Goal: Communication & Community: Share content

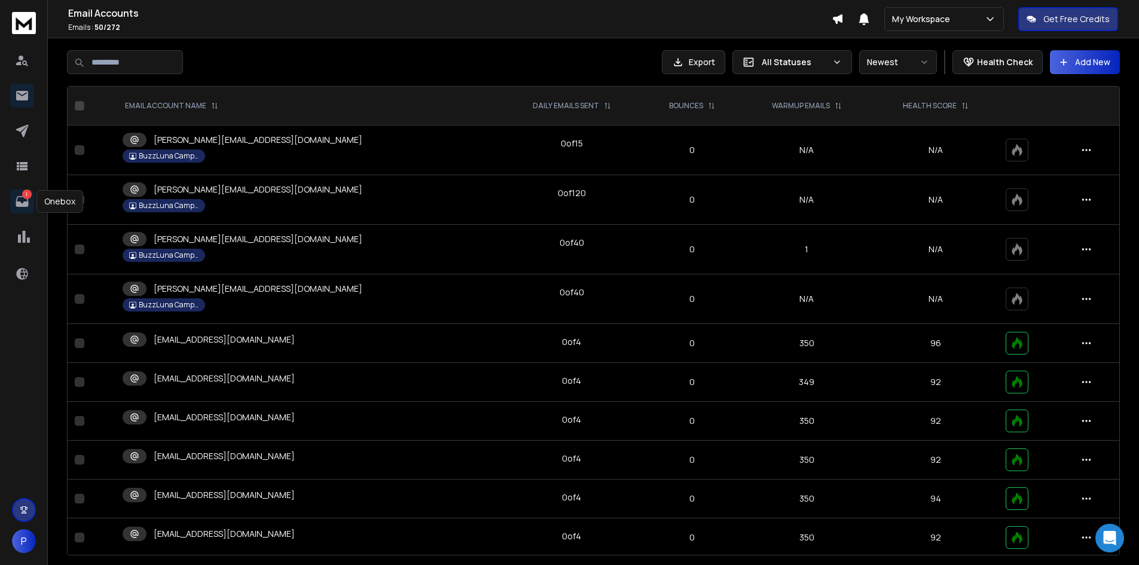
click at [31, 191] on link "1" at bounding box center [22, 201] width 24 height 24
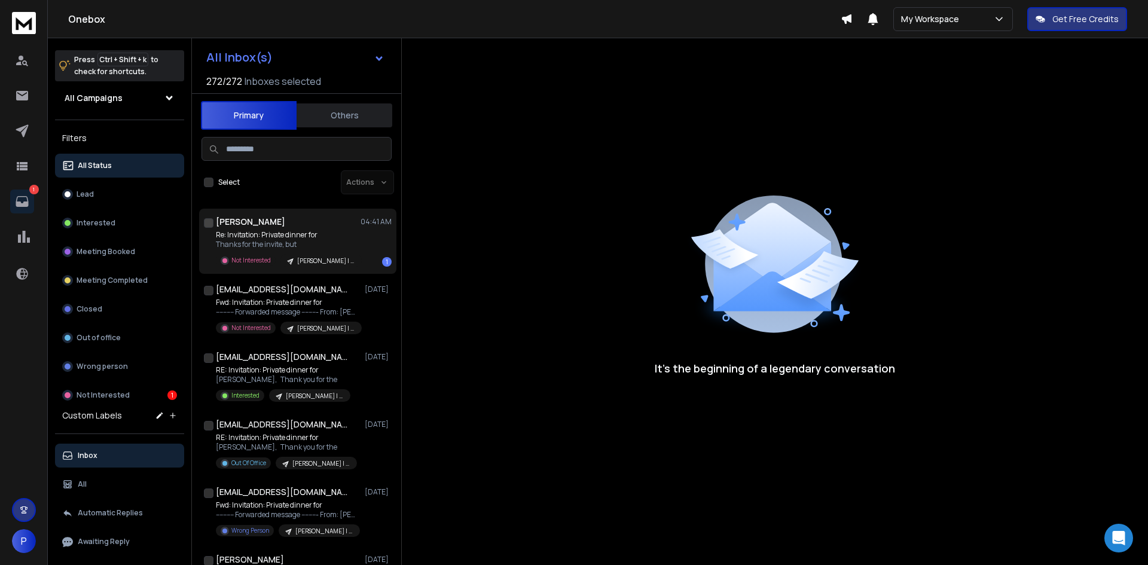
click at [344, 240] on p "Thanks for the invite, but" at bounding box center [287, 245] width 143 height 10
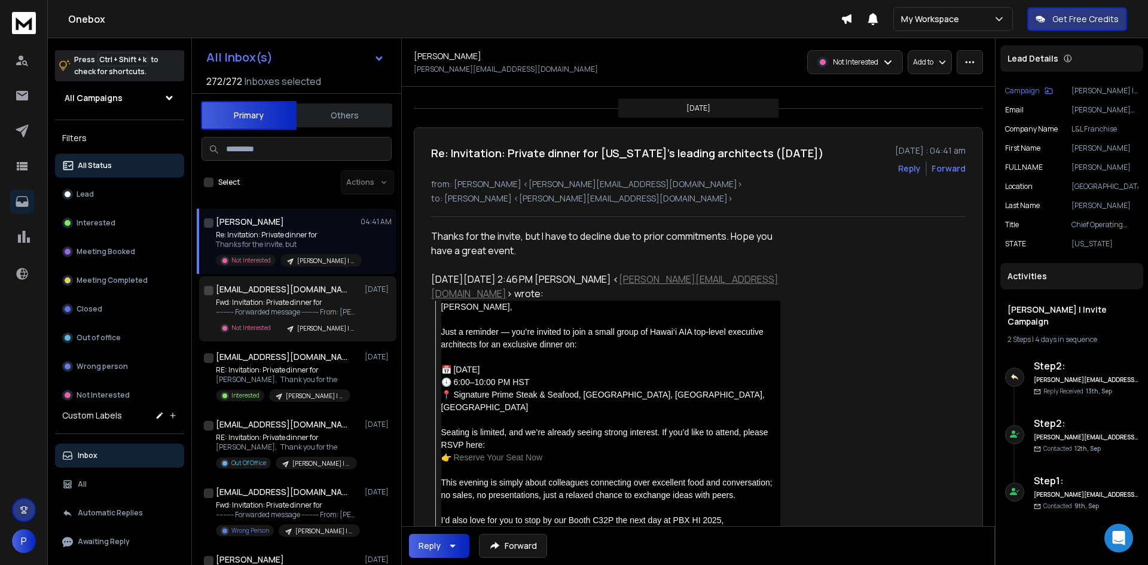
click at [282, 297] on div "[EMAIL_ADDRESS][DOMAIN_NAME] [DATE] Fwd: Invitation: Private dinner for -------…" at bounding box center [304, 308] width 176 height 51
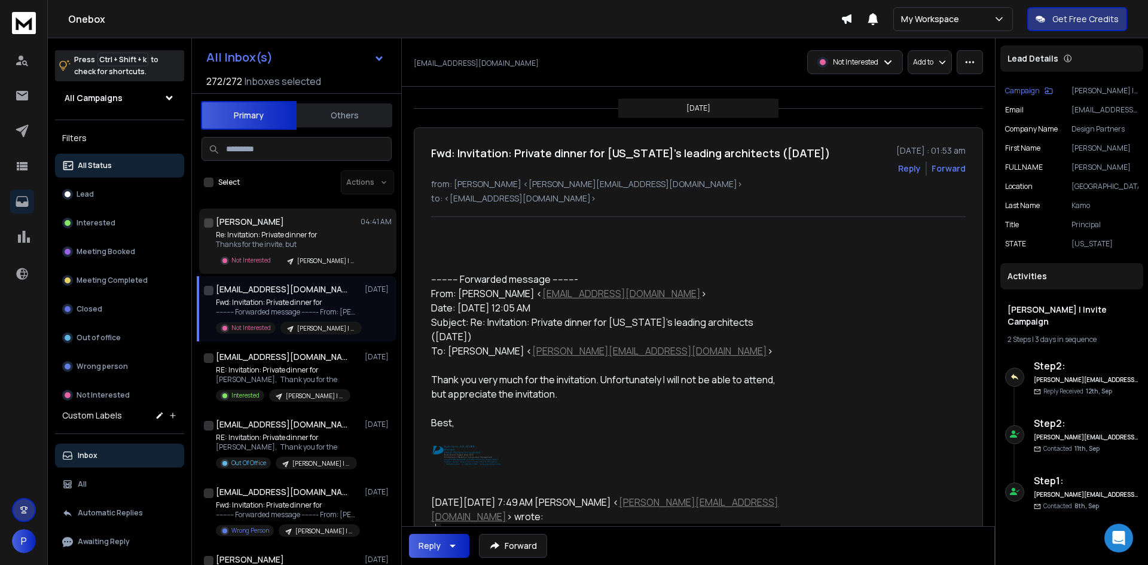
click at [287, 243] on p "Thanks for the invite, but" at bounding box center [287, 245] width 143 height 10
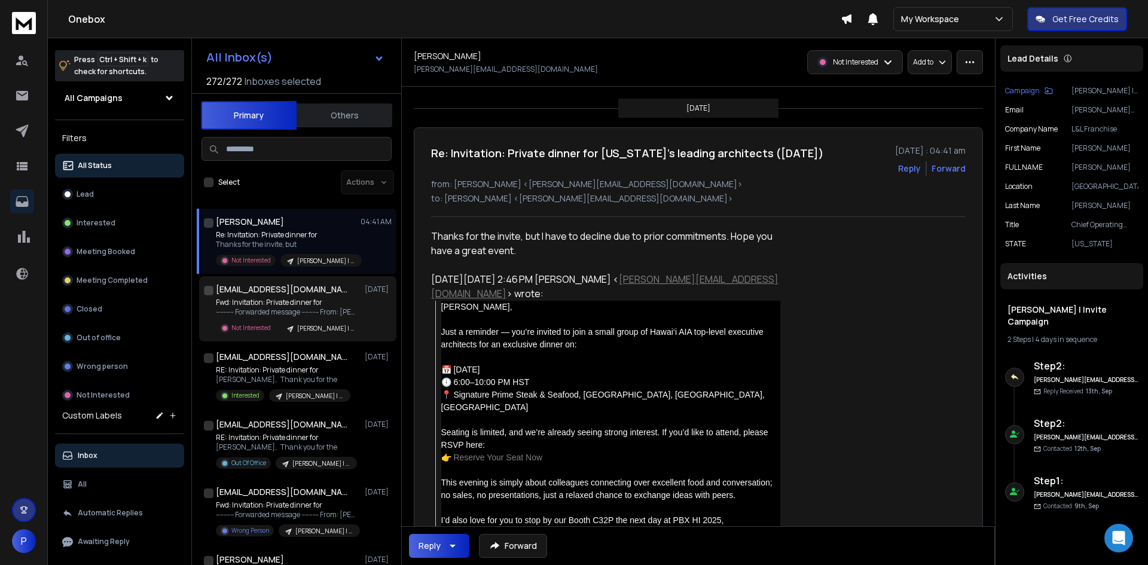
click at [271, 301] on p "Fwd: Invitation: Private dinner for" at bounding box center [287, 303] width 143 height 10
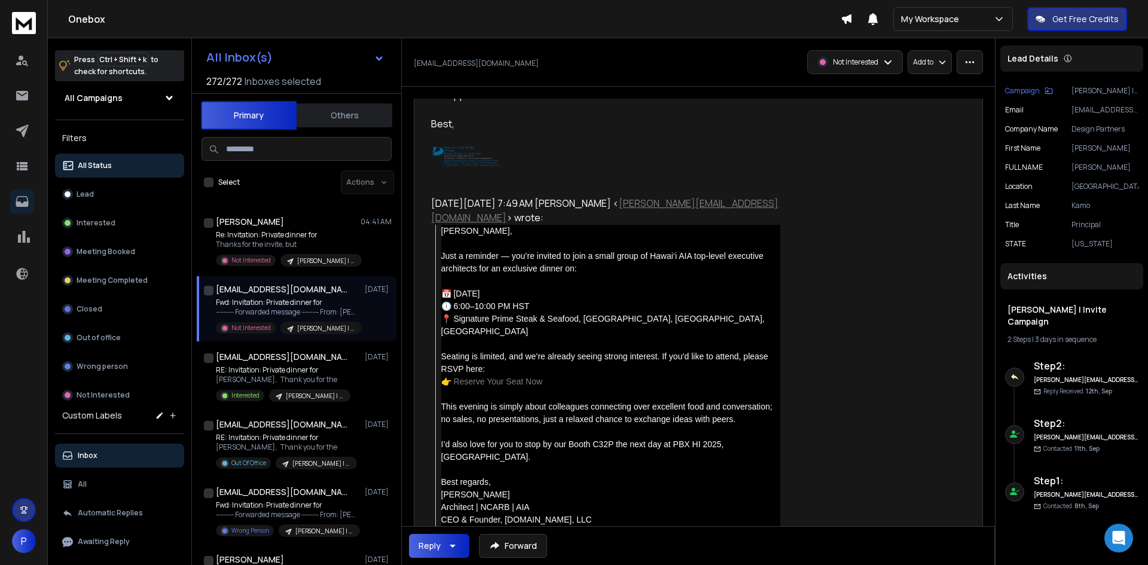
scroll to position [179, 0]
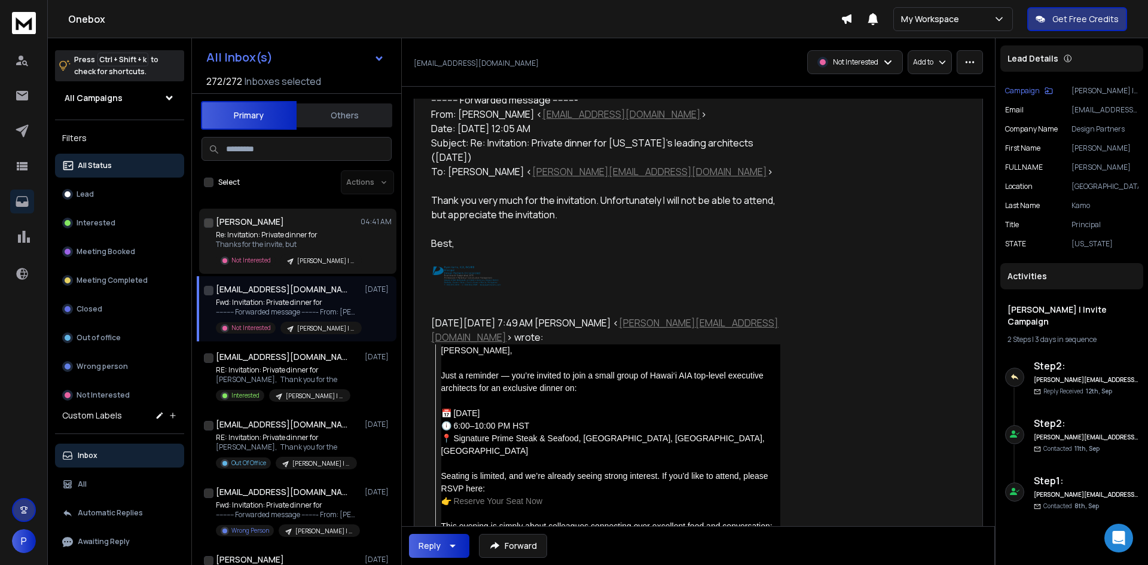
click at [331, 252] on div "Re: Invitation: Private dinner for Thanks for the invite, but Not Interested [P…" at bounding box center [289, 248] width 146 height 36
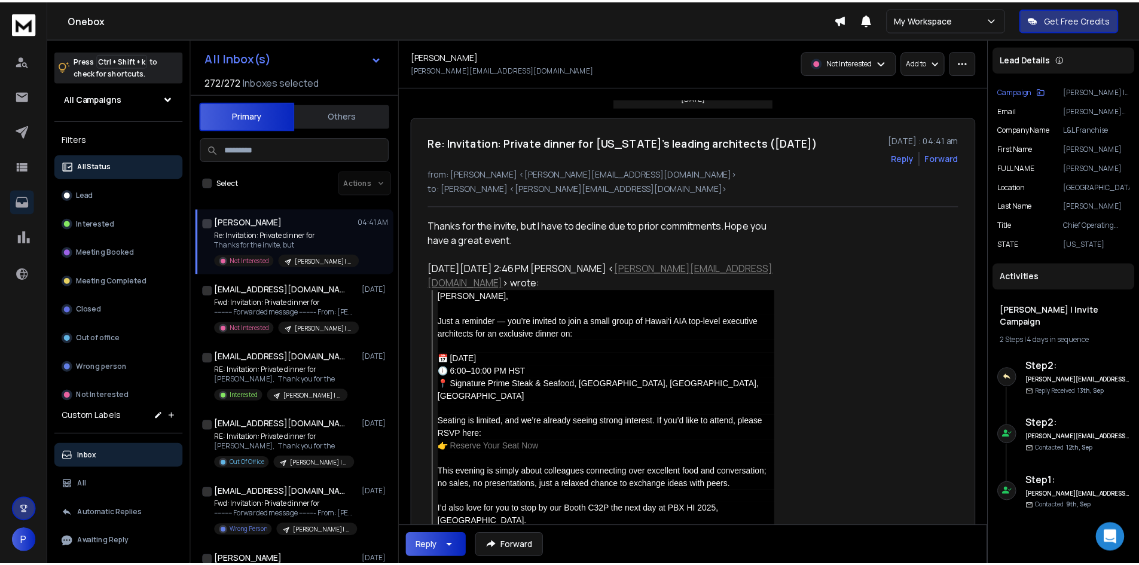
scroll to position [0, 0]
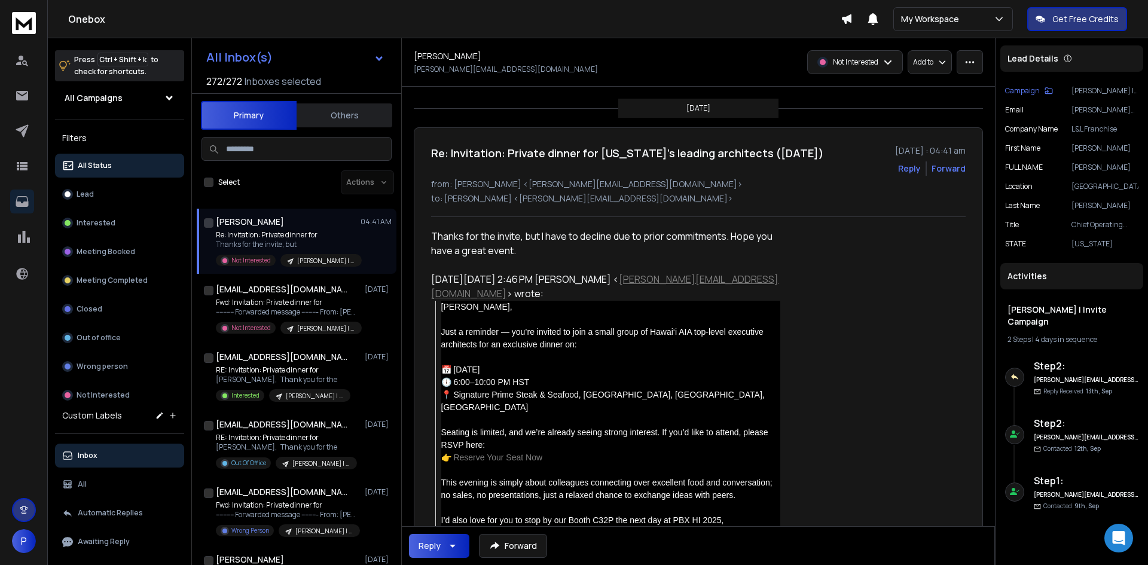
click at [956, 170] on div "Forward" at bounding box center [948, 169] width 34 height 12
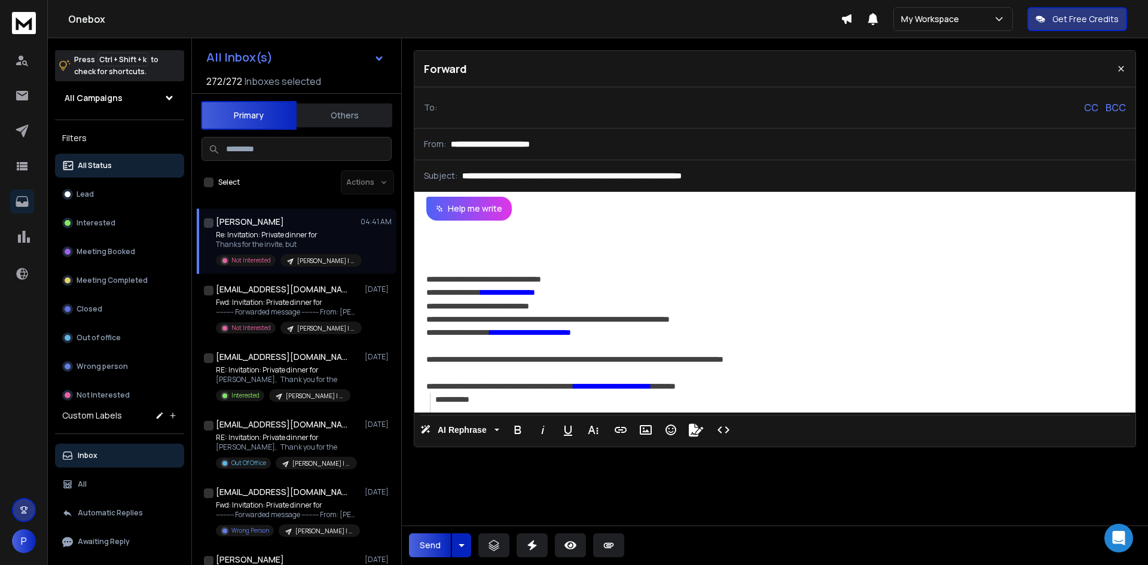
click at [461, 103] on input at bounding box center [484, 108] width 84 height 22
type input "**********"
click at [435, 545] on button "Send" at bounding box center [430, 545] width 42 height 24
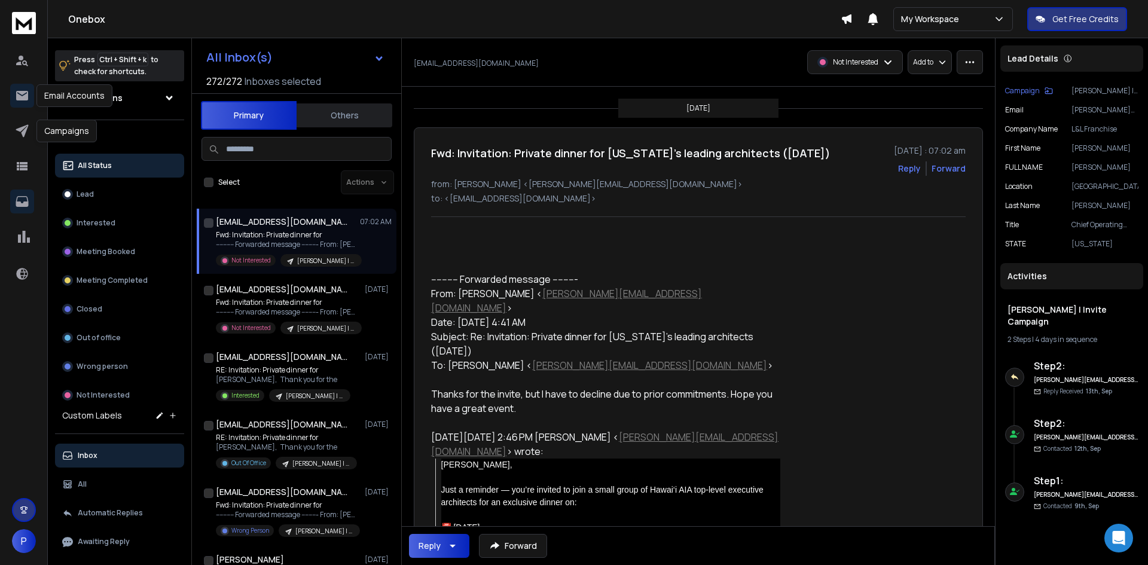
click at [24, 107] on link at bounding box center [22, 96] width 24 height 24
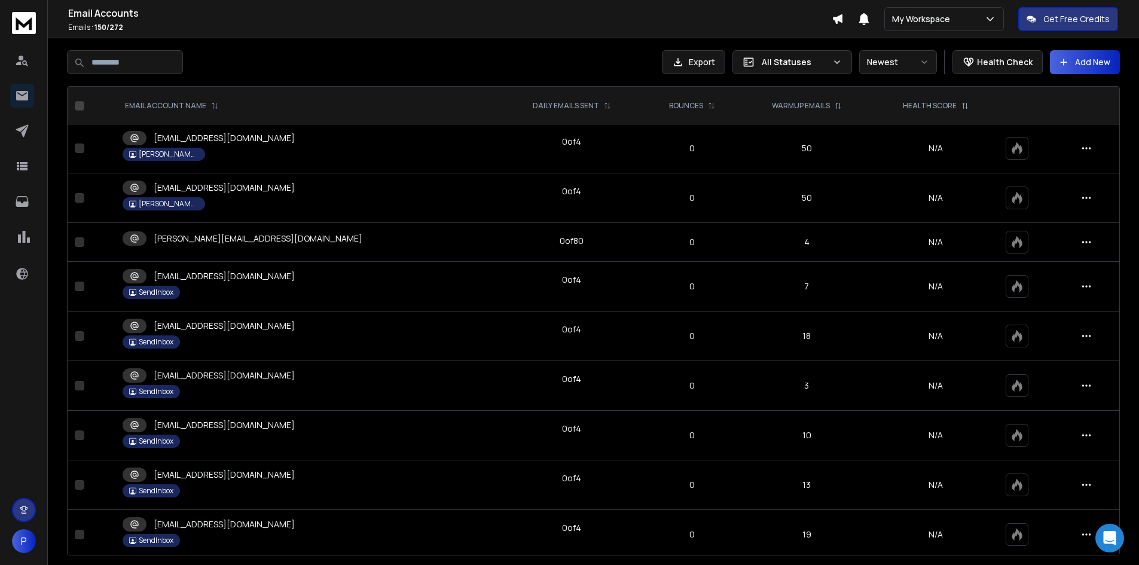
scroll to position [5899, 0]
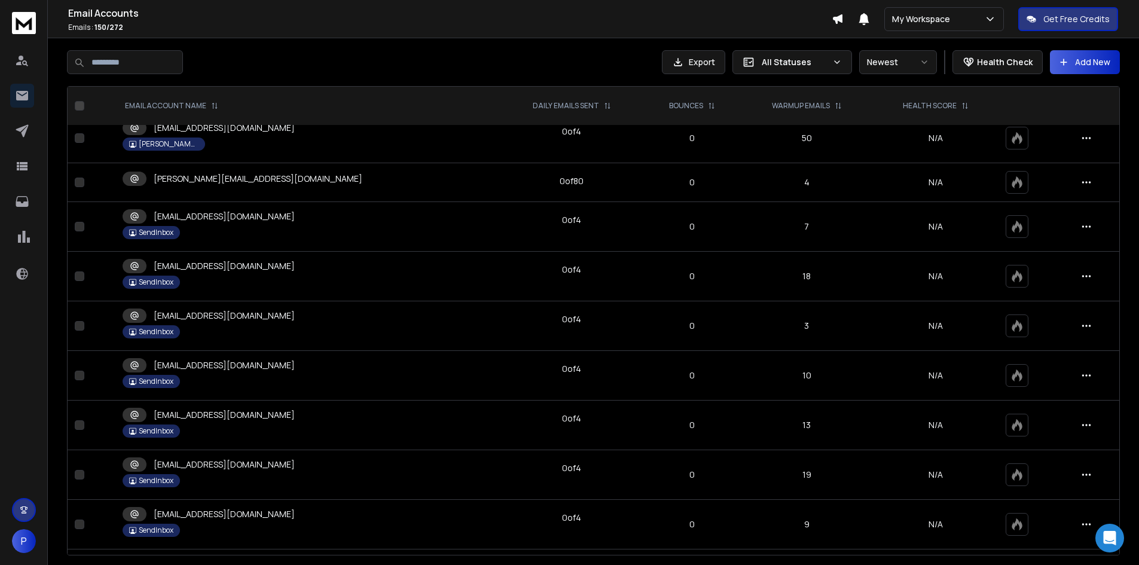
click at [1012, 277] on icon at bounding box center [1017, 276] width 10 height 12
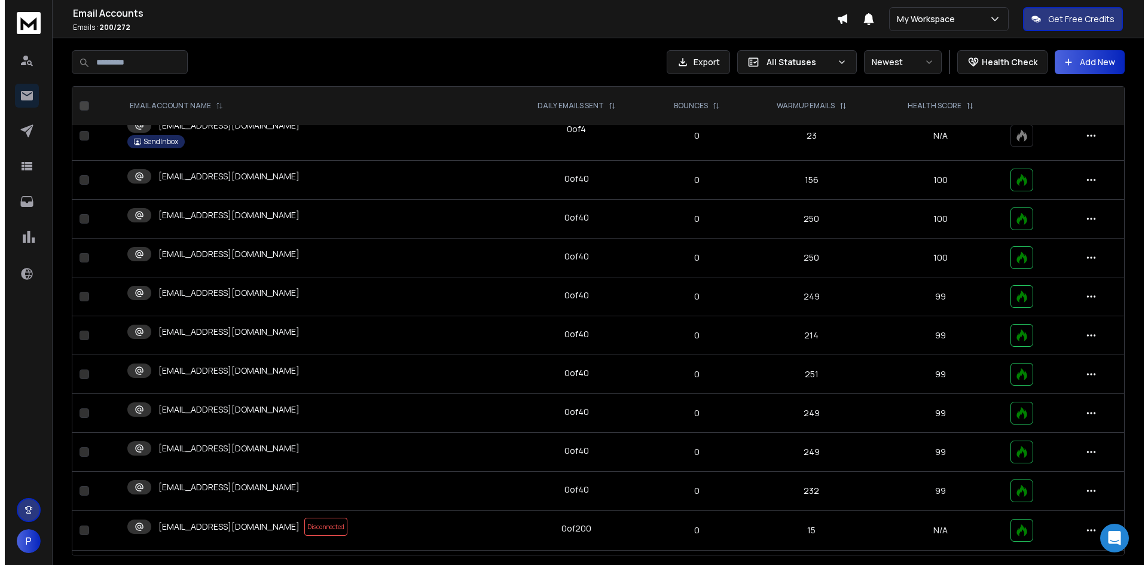
scroll to position [6940, 0]
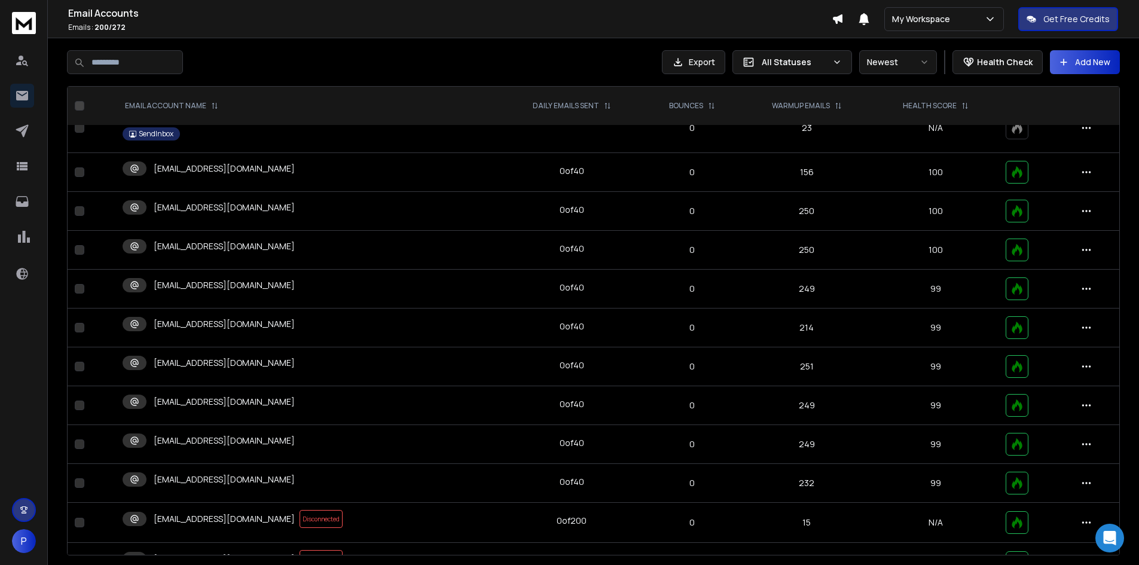
click at [265, 357] on div "[EMAIL_ADDRESS][DOMAIN_NAME]" at bounding box center [307, 363] width 369 height 14
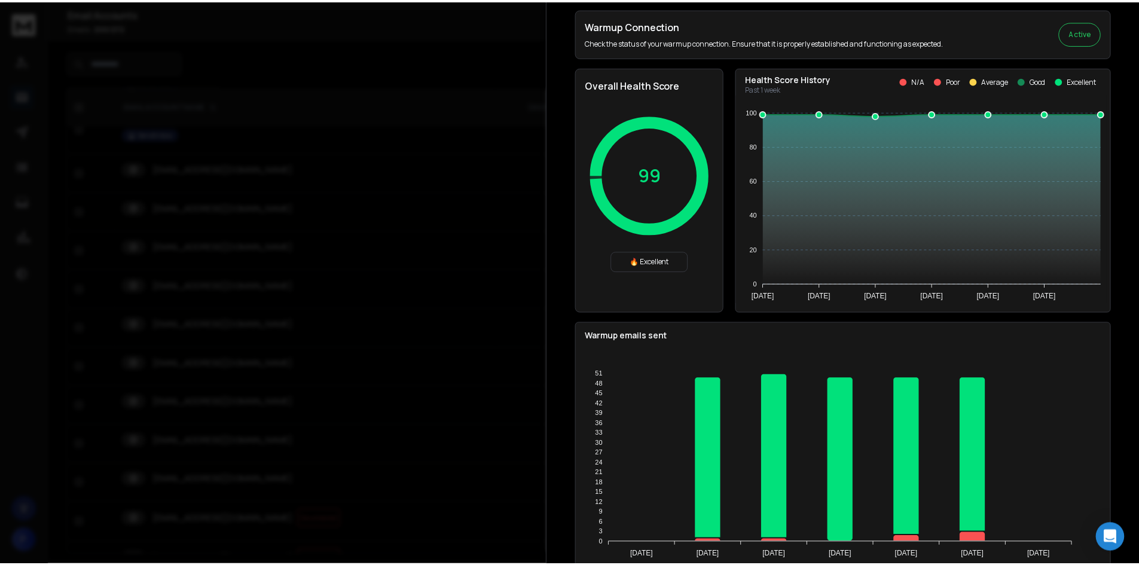
scroll to position [384, 0]
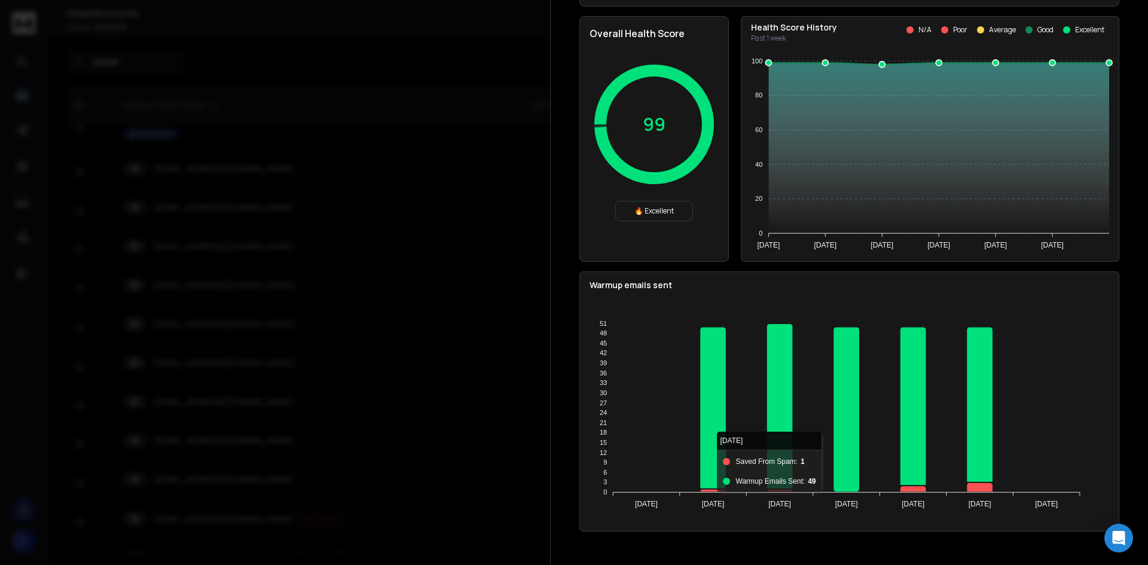
click at [381, 401] on div at bounding box center [574, 282] width 1148 height 565
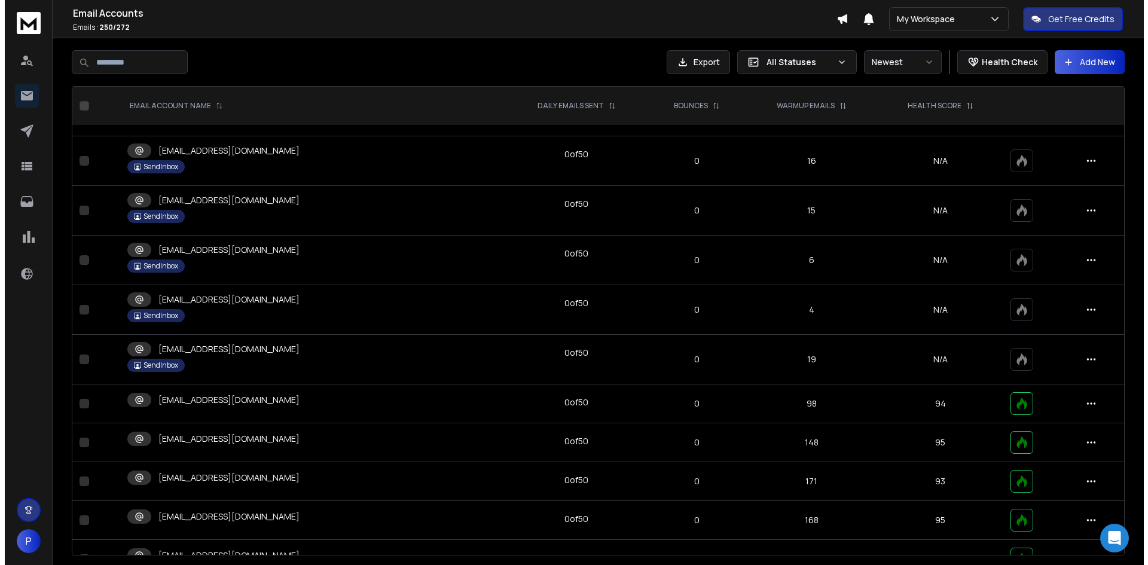
scroll to position [11210, 0]
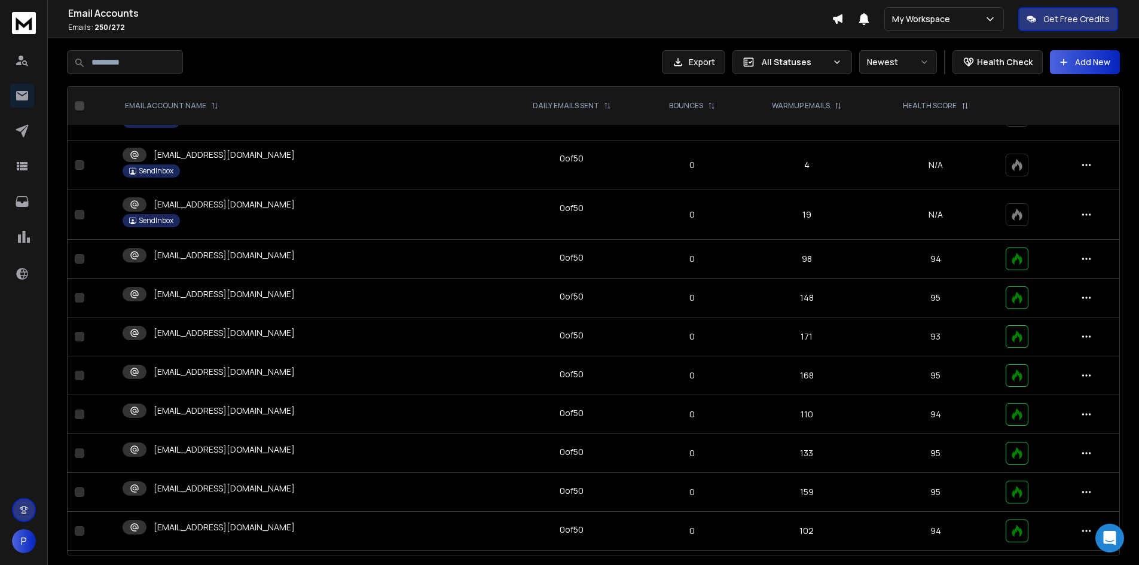
click at [199, 381] on td "[EMAIL_ADDRESS][DOMAIN_NAME]" at bounding box center [307, 375] width 384 height 39
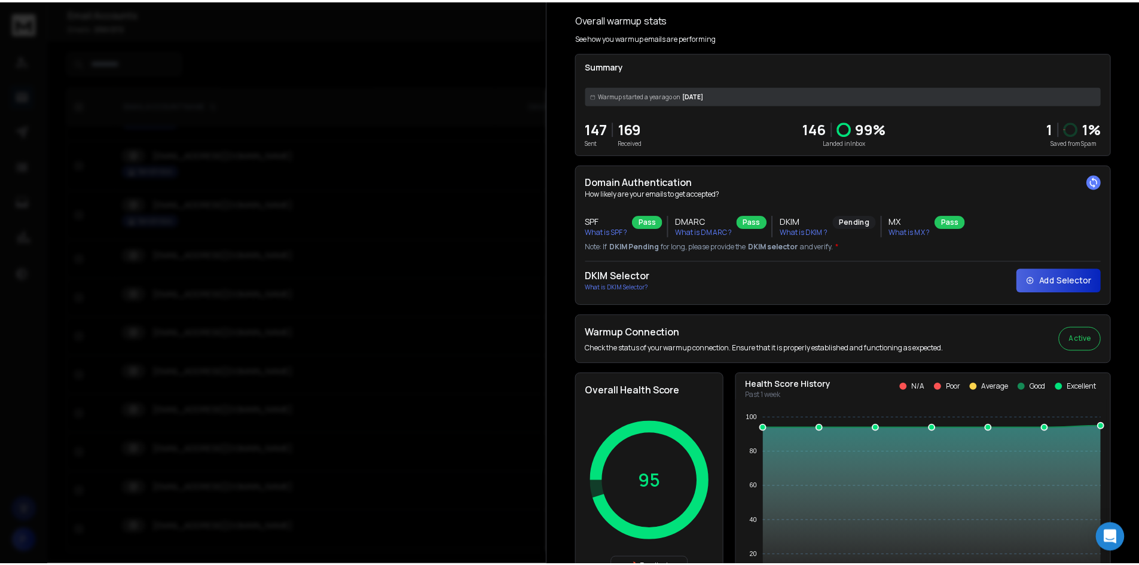
scroll to position [0, 0]
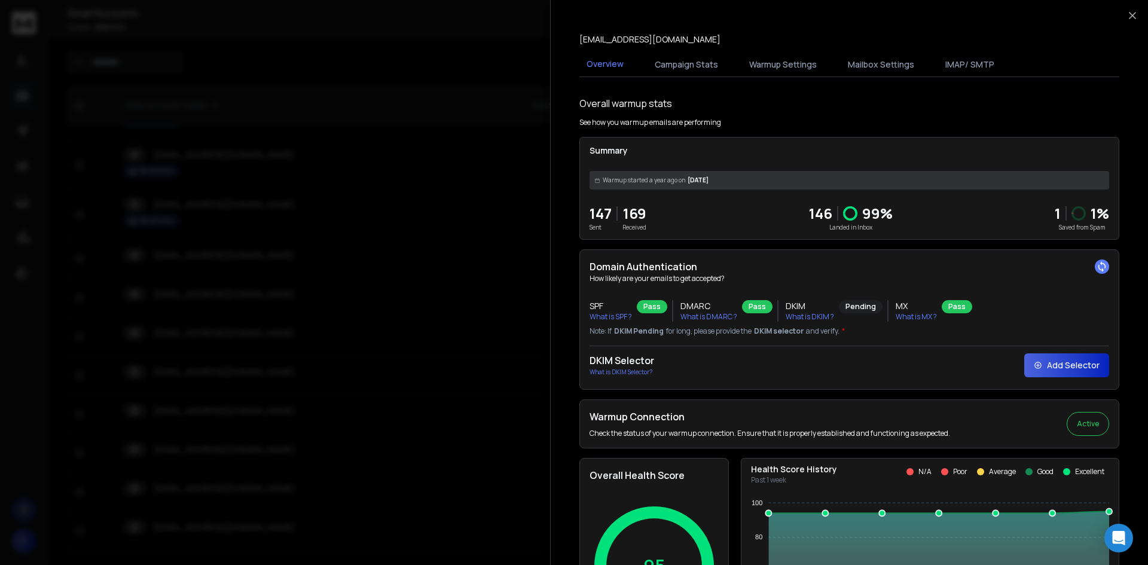
click at [965, 57] on button "IMAP/ SMTP" at bounding box center [969, 64] width 63 height 26
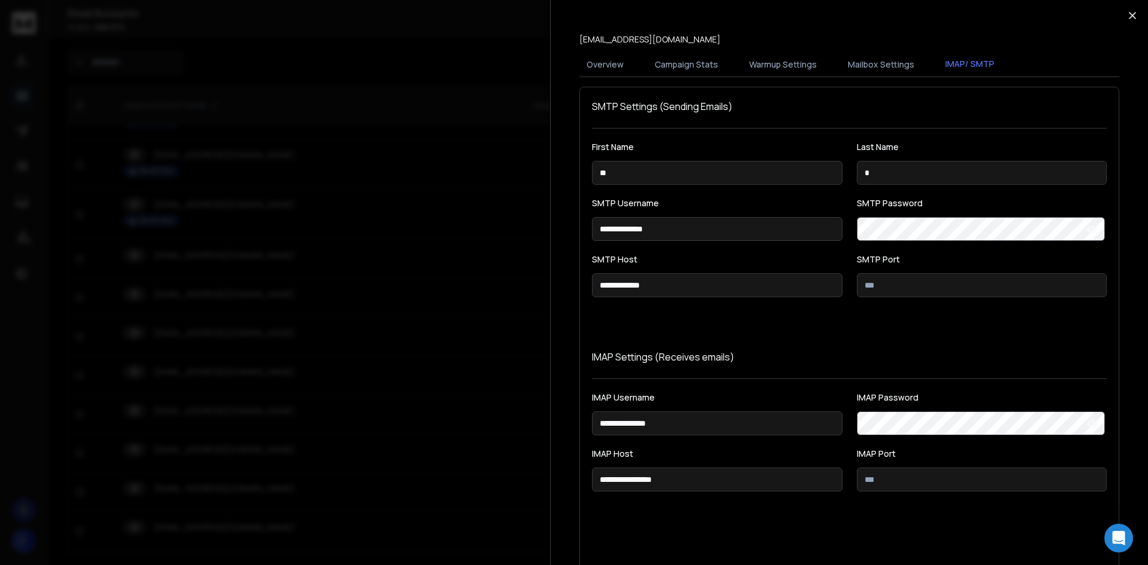
click at [1126, 17] on icon "button" at bounding box center [1132, 16] width 12 height 12
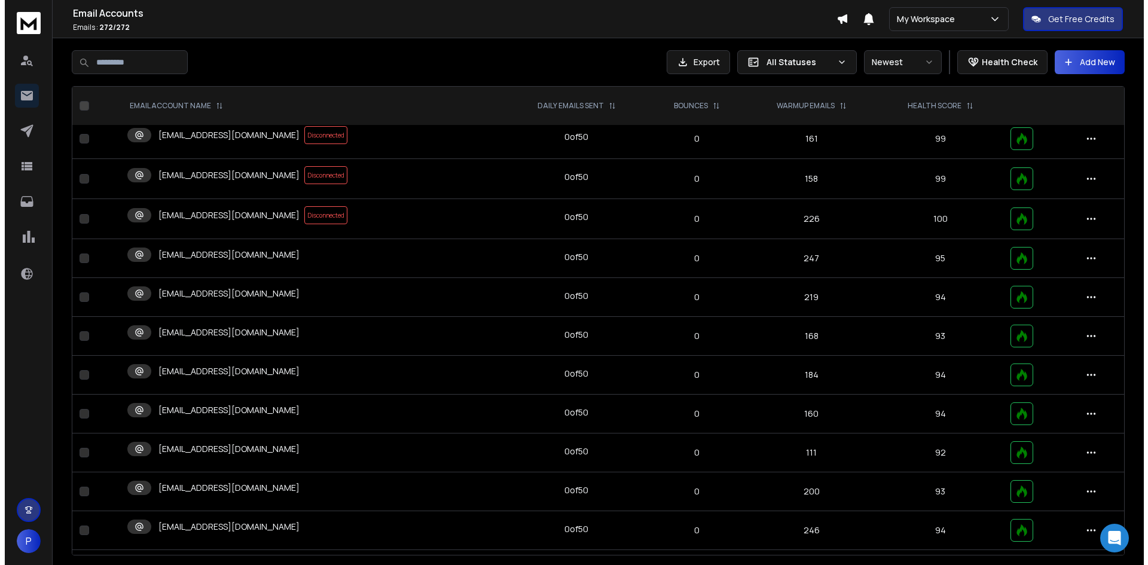
scroll to position [12088, 0]
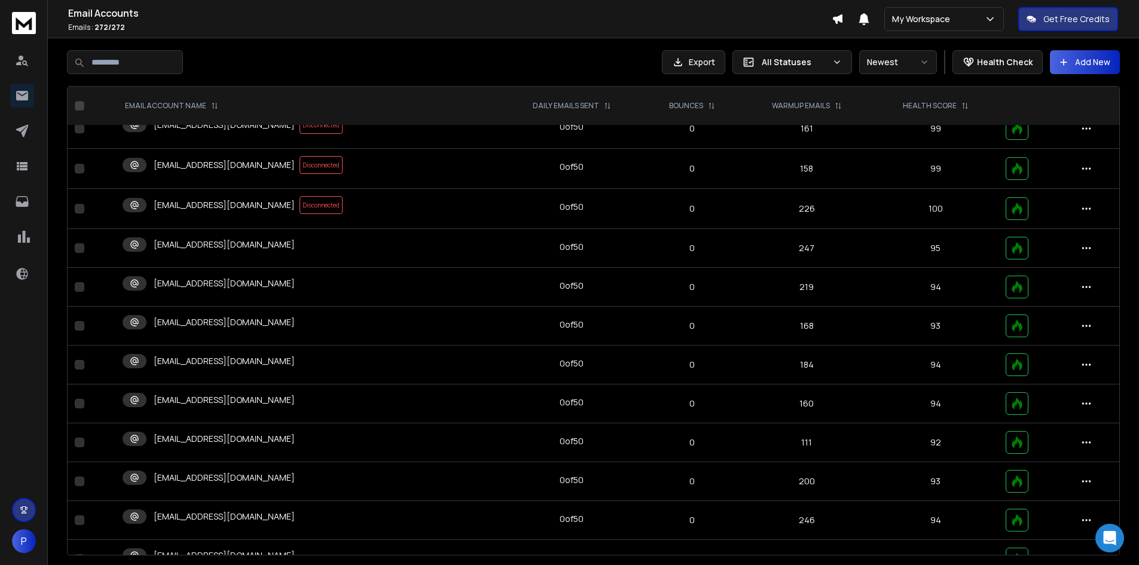
click at [246, 362] on div "[EMAIL_ADDRESS][DOMAIN_NAME]" at bounding box center [307, 361] width 369 height 14
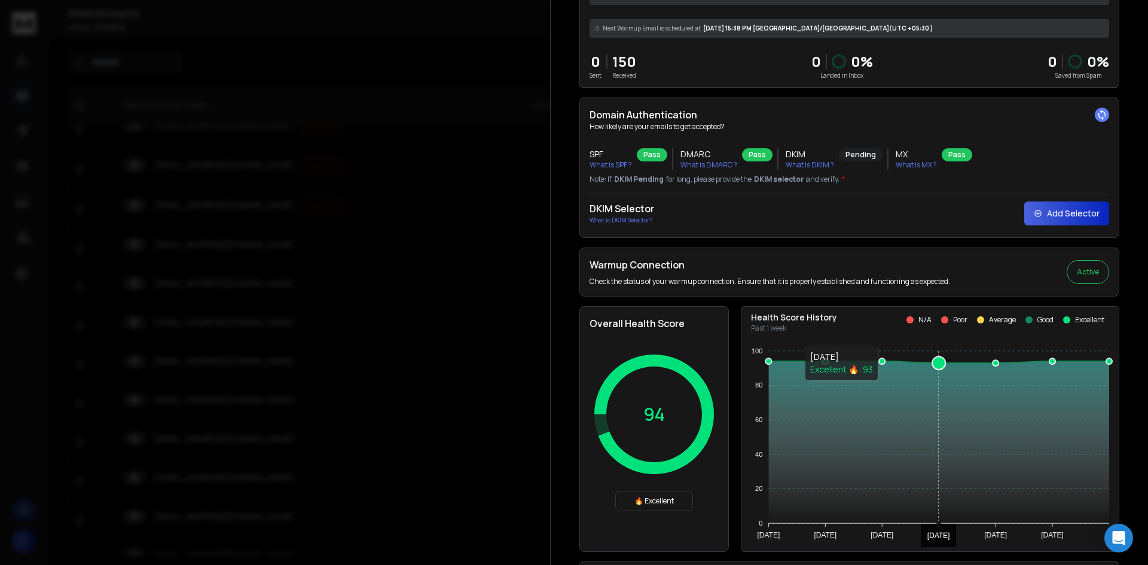
scroll to position [0, 0]
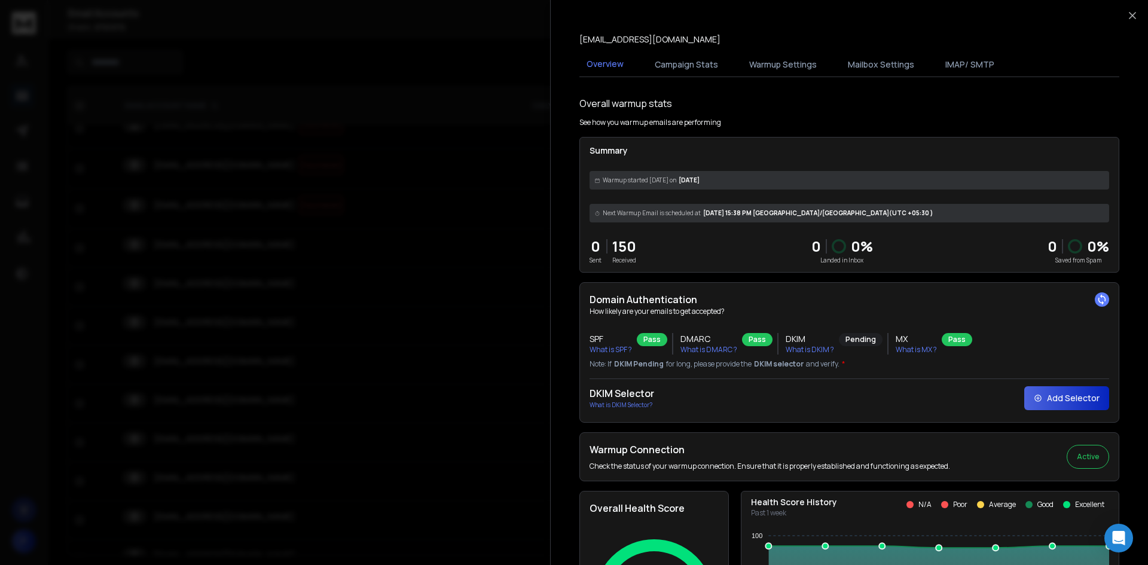
click at [992, 59] on button "IMAP/ SMTP" at bounding box center [969, 64] width 63 height 26
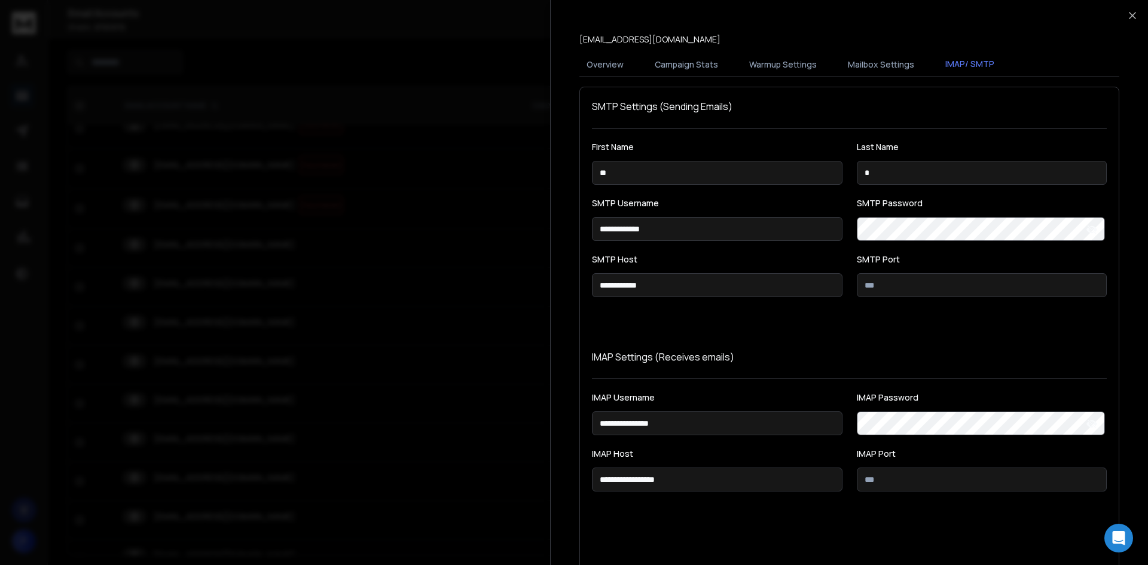
click at [603, 62] on button "Overview" at bounding box center [604, 64] width 51 height 26
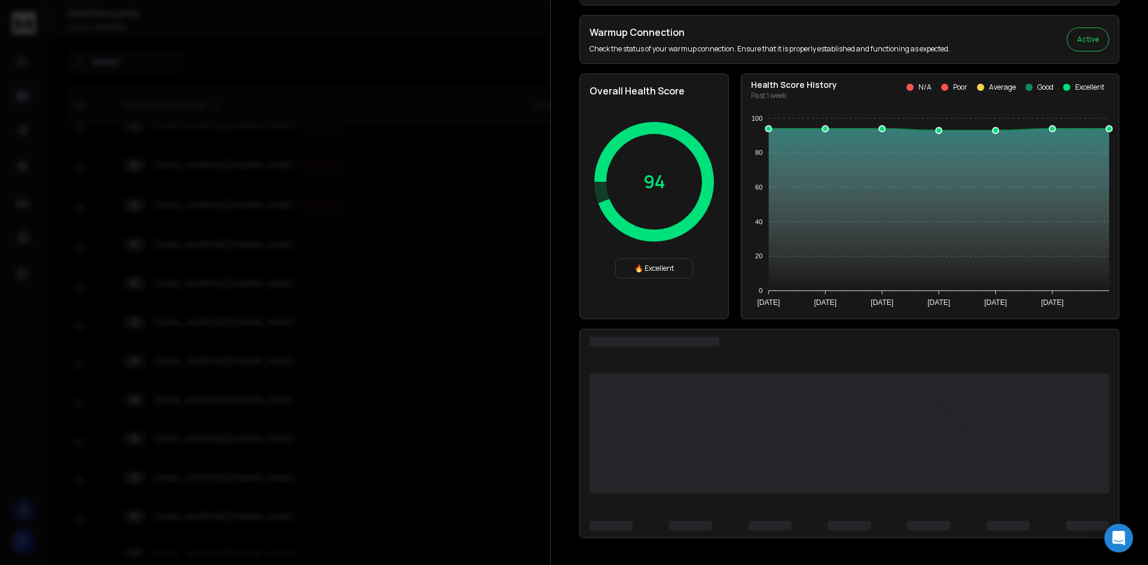
scroll to position [424, 0]
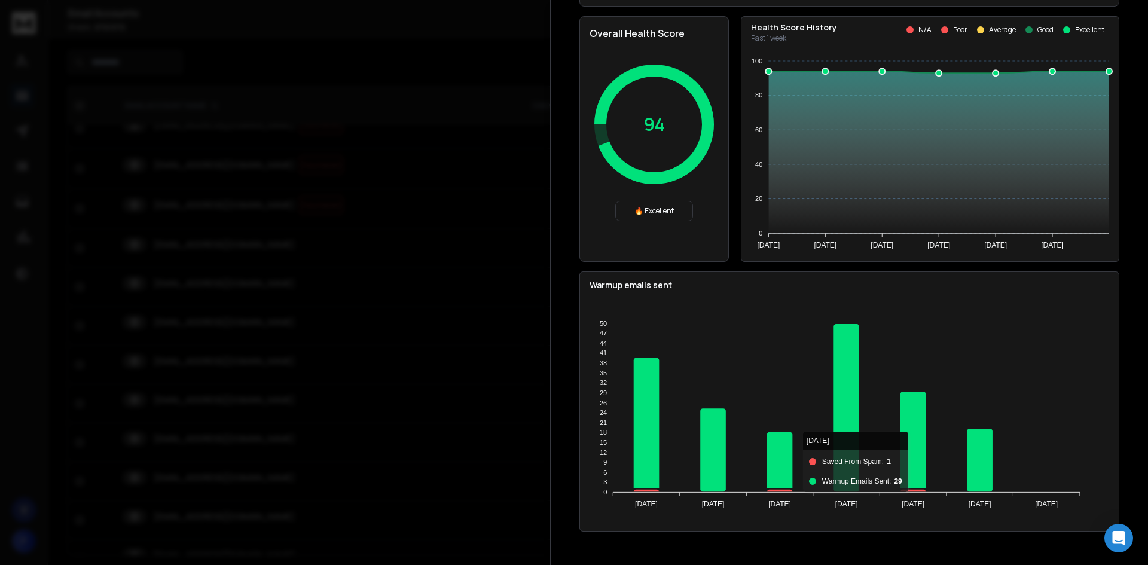
click at [328, 243] on div at bounding box center [574, 282] width 1148 height 565
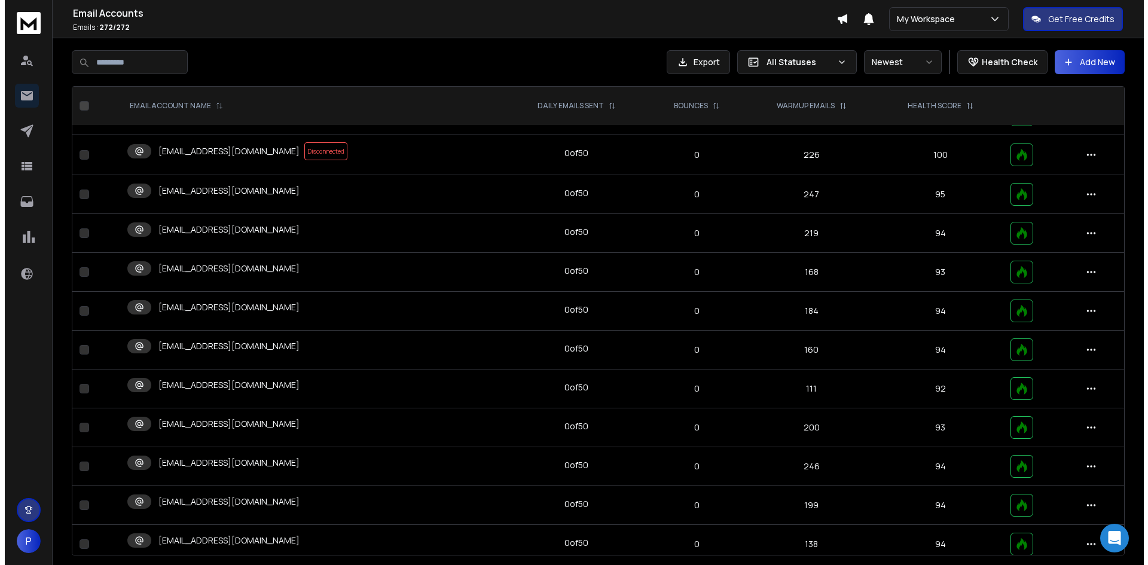
scroll to position [12160, 0]
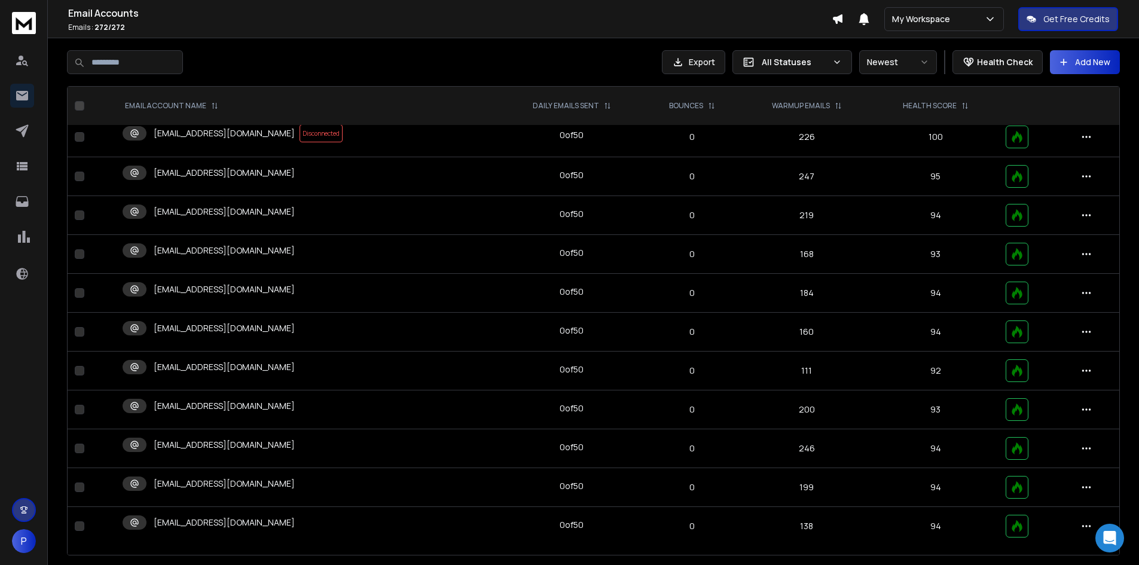
click at [520, 482] on td "0 of 50" at bounding box center [571, 483] width 145 height 31
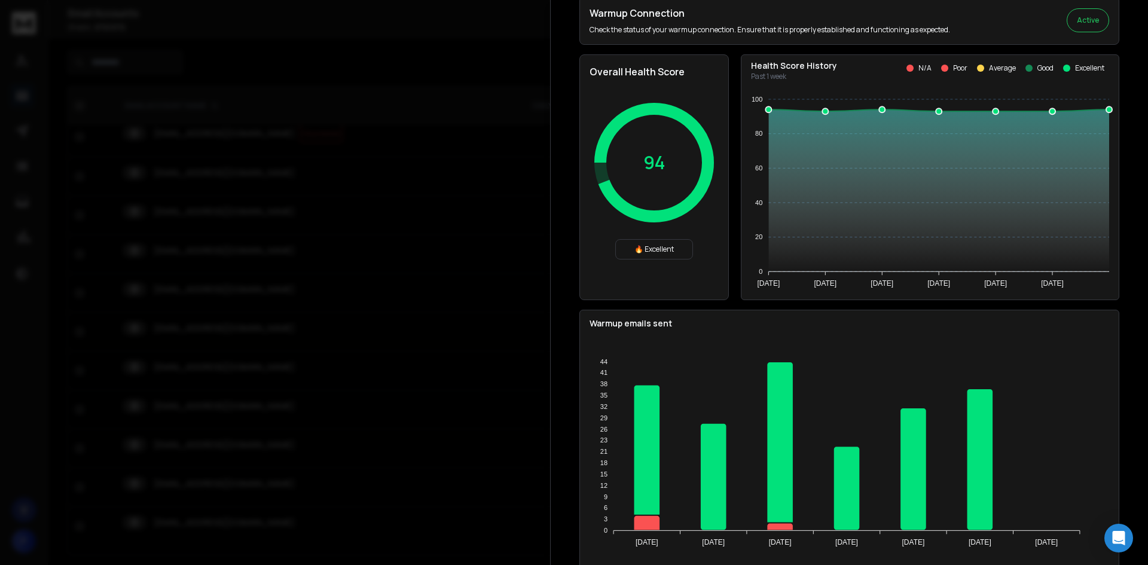
scroll to position [475, 0]
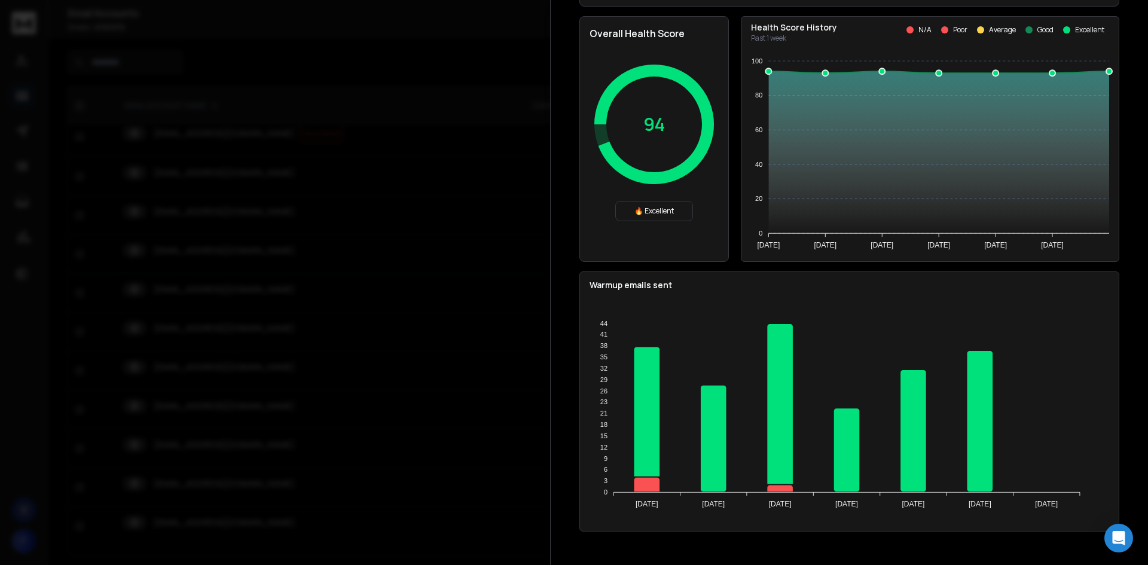
click at [338, 83] on div at bounding box center [574, 282] width 1148 height 565
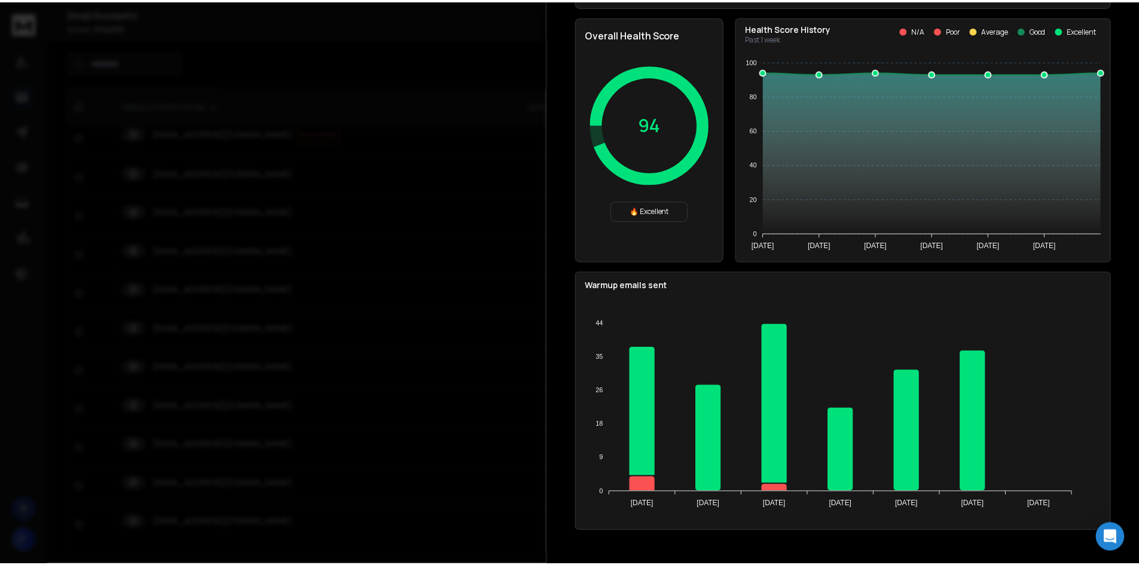
scroll to position [384, 0]
